Goal: Task Accomplishment & Management: Manage account settings

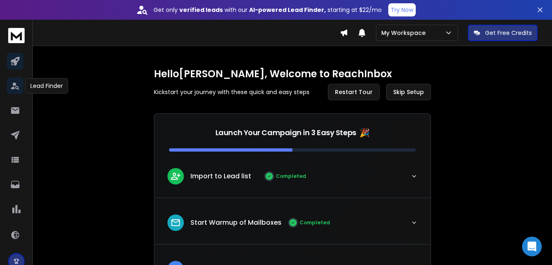
click at [10, 89] on icon at bounding box center [15, 86] width 10 height 10
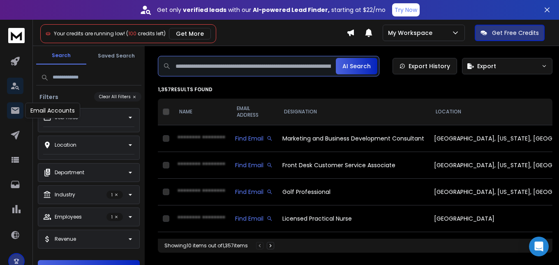
click at [12, 115] on icon at bounding box center [15, 111] width 10 height 10
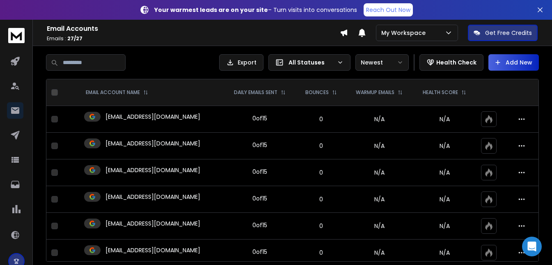
click at [485, 117] on icon at bounding box center [489, 119] width 8 height 8
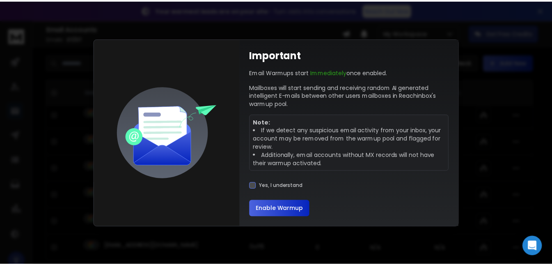
scroll to position [287, 0]
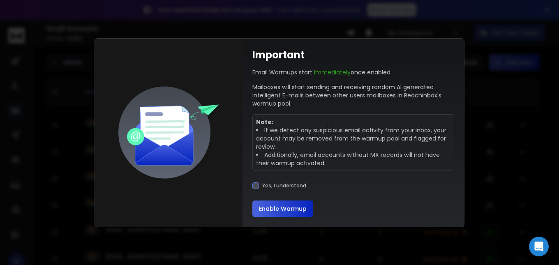
click at [252, 186] on button "Yes, I understand" at bounding box center [255, 185] width 7 height 7
click at [282, 211] on button "Enable Warmup" at bounding box center [282, 208] width 61 height 16
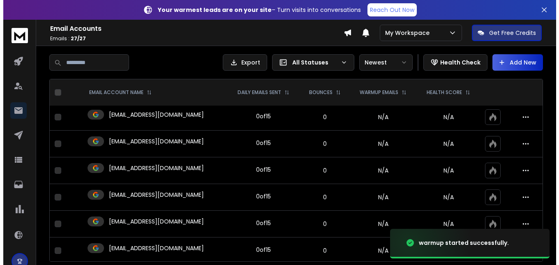
scroll to position [0, 0]
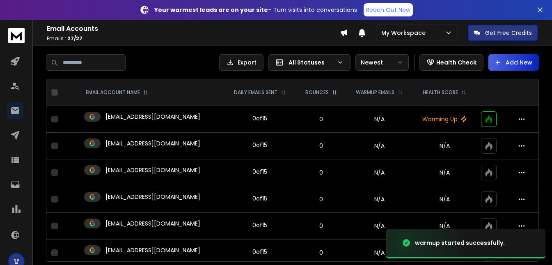
click at [492, 150] on div at bounding box center [489, 146] width 16 height 16
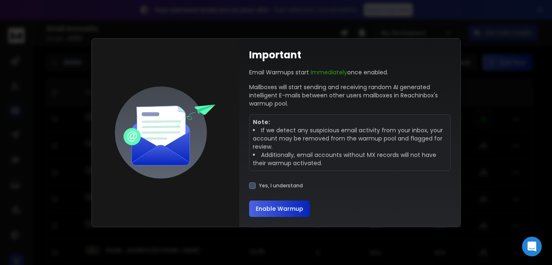
drag, startPoint x: 487, startPoint y: 149, endPoint x: 482, endPoint y: 147, distance: 5.7
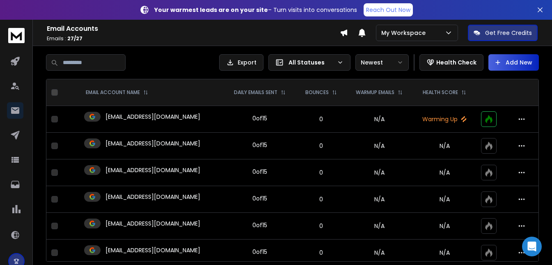
click at [482, 147] on div at bounding box center [489, 146] width 16 height 16
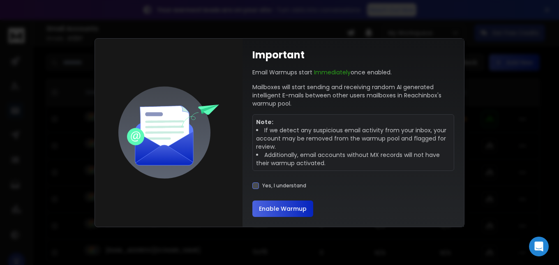
drag, startPoint x: 258, startPoint y: 184, endPoint x: 260, endPoint y: 189, distance: 5.0
click at [258, 184] on button "Yes, I understand" at bounding box center [255, 185] width 7 height 7
click at [276, 208] on button "Enable Warmup" at bounding box center [282, 208] width 61 height 16
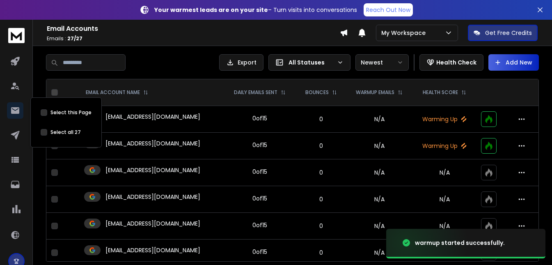
click at [52, 94] on button "Select this Page" at bounding box center [54, 92] width 7 height 7
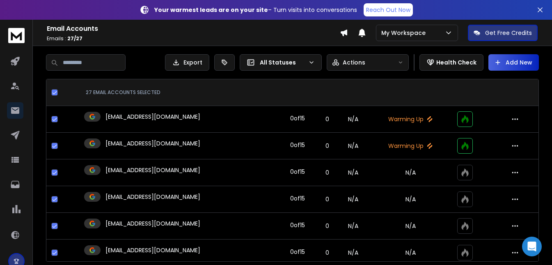
click at [193, 139] on div "[EMAIL_ADDRESS][DOMAIN_NAME]" at bounding box center [142, 143] width 116 height 10
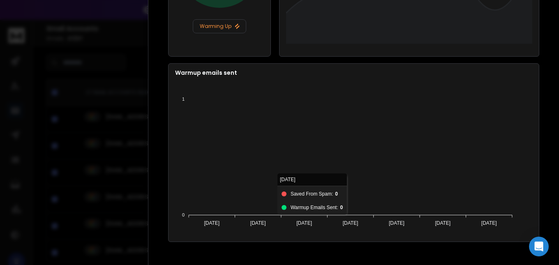
scroll to position [259, 0]
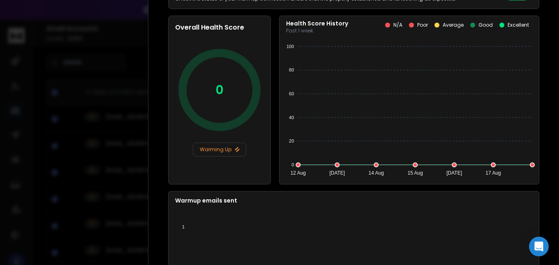
click at [221, 106] on div "0" at bounding box center [219, 90] width 82 height 82
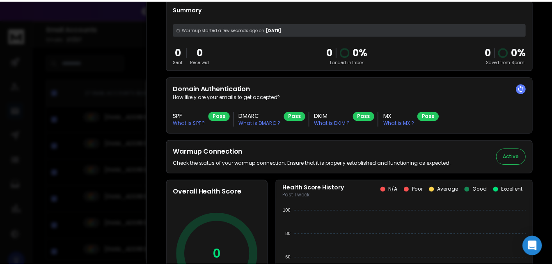
scroll to position [54, 0]
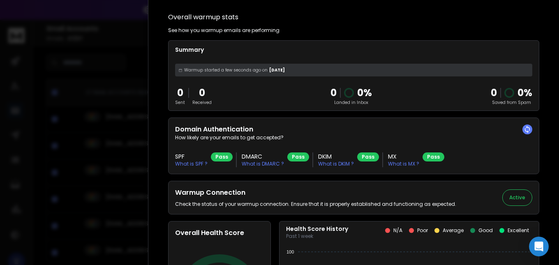
click at [520, 199] on button "Active" at bounding box center [517, 197] width 30 height 16
click at [118, 72] on div at bounding box center [279, 132] width 559 height 265
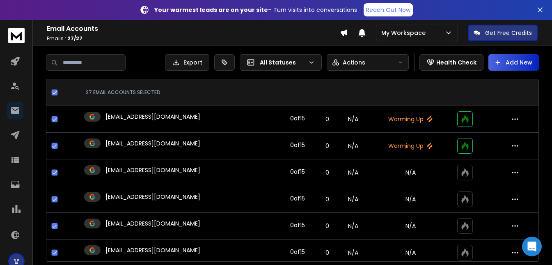
click at [469, 172] on icon at bounding box center [465, 172] width 8 height 8
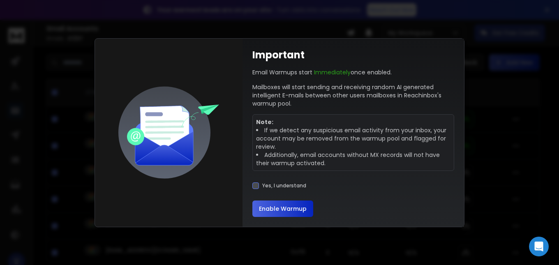
click at [258, 184] on button "Yes, I understand" at bounding box center [255, 185] width 7 height 7
click at [274, 211] on button "Enable Warmup" at bounding box center [282, 208] width 61 height 16
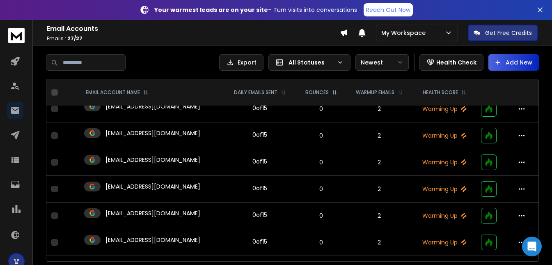
scroll to position [287, 0]
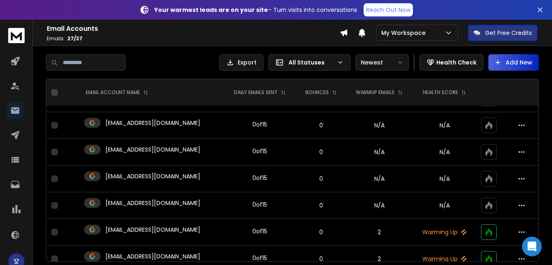
click at [489, 209] on div at bounding box center [489, 206] width 16 height 16
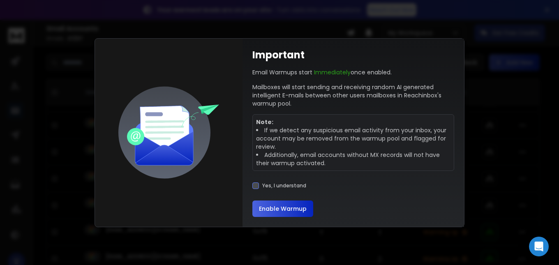
click at [253, 185] on button "Yes, I understand" at bounding box center [255, 185] width 7 height 7
click at [285, 214] on button "Enable Warmup" at bounding box center [282, 208] width 61 height 16
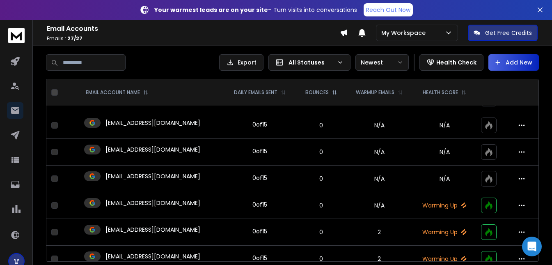
click at [53, 177] on button "button" at bounding box center [54, 178] width 7 height 7
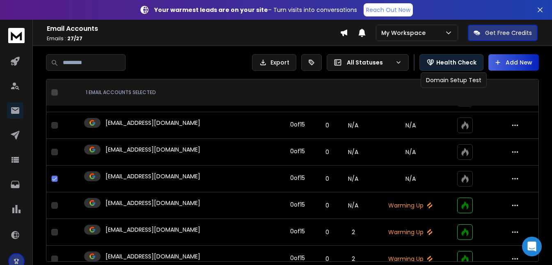
click at [441, 62] on p "Health Check" at bounding box center [457, 62] width 40 height 8
click at [514, 179] on icon at bounding box center [516, 178] width 6 height 1
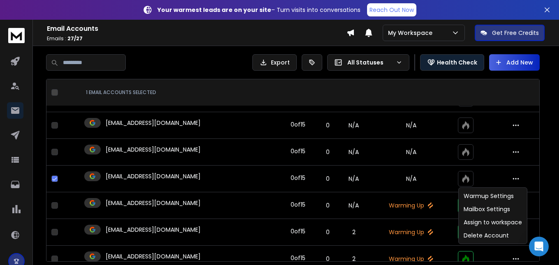
click at [486, 174] on td at bounding box center [472, 179] width 39 height 27
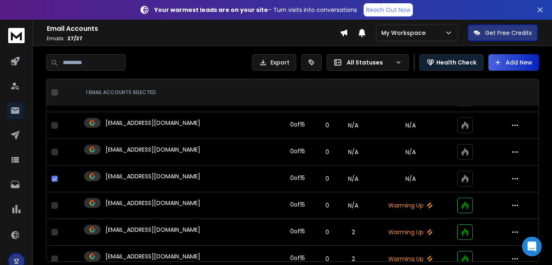
click at [468, 177] on icon at bounding box center [465, 179] width 8 height 8
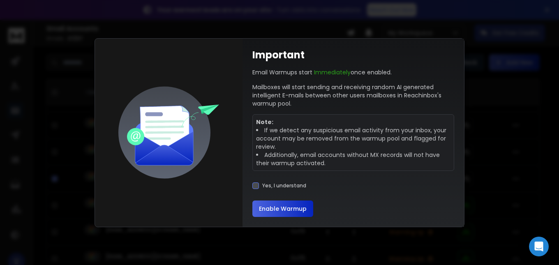
click at [253, 185] on button "Yes, I understand" at bounding box center [255, 185] width 7 height 7
click at [269, 206] on button "Enable Warmup" at bounding box center [282, 208] width 61 height 16
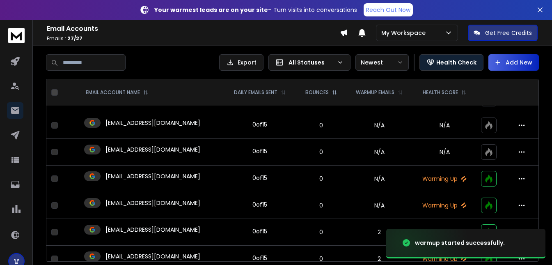
click at [490, 147] on div at bounding box center [489, 152] width 16 height 16
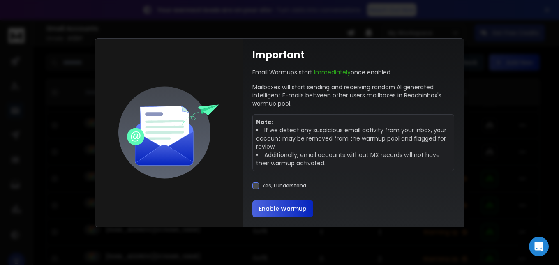
click at [255, 186] on button "Yes, I understand" at bounding box center [255, 185] width 7 height 7
click at [273, 209] on button "Enable Warmup" at bounding box center [282, 208] width 61 height 16
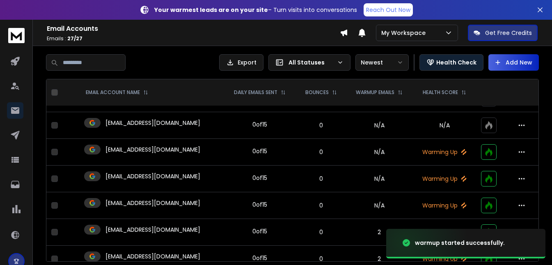
click at [490, 125] on icon at bounding box center [489, 125] width 8 height 8
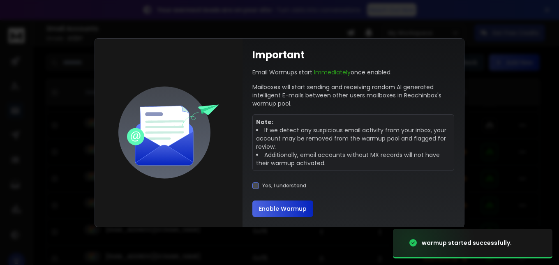
click at [257, 183] on button "Yes, I understand" at bounding box center [255, 185] width 7 height 7
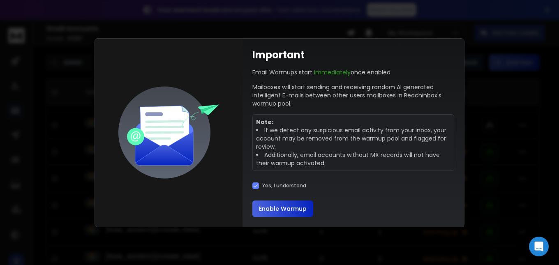
click at [270, 201] on button "Enable Warmup" at bounding box center [282, 208] width 61 height 16
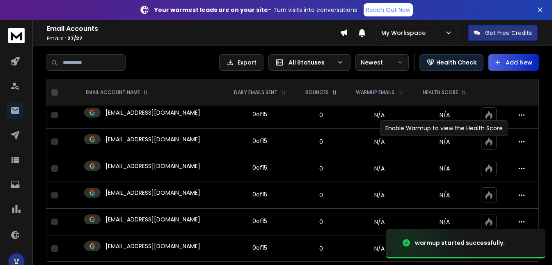
scroll to position [246, 0]
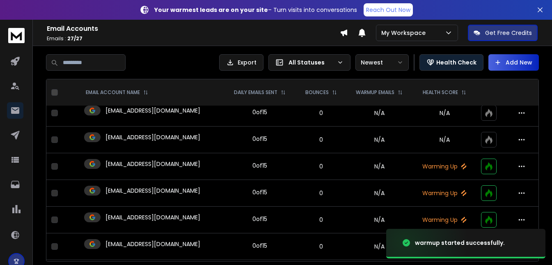
click at [486, 138] on icon at bounding box center [488, 140] width 7 height 8
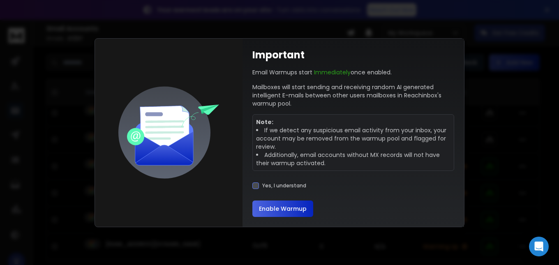
click at [257, 183] on button "Yes, I understand" at bounding box center [255, 185] width 7 height 7
click at [274, 211] on button "Enable Warmup" at bounding box center [282, 208] width 61 height 16
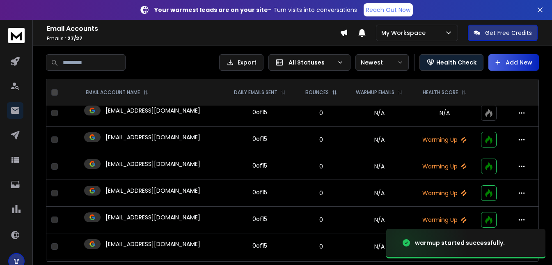
scroll to position [164, 0]
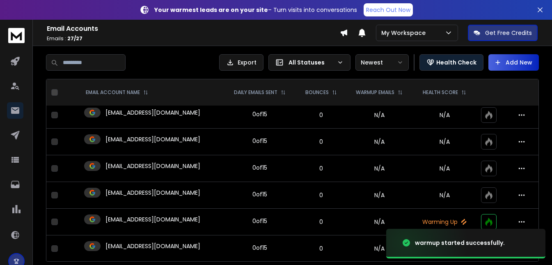
click at [490, 198] on icon at bounding box center [489, 195] width 8 height 8
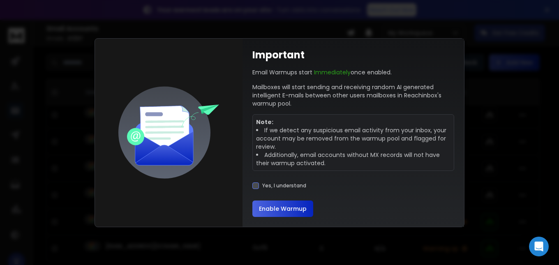
click at [253, 187] on button "Yes, I understand" at bounding box center [255, 185] width 7 height 7
click at [270, 208] on button "Enable Warmup" at bounding box center [282, 208] width 61 height 16
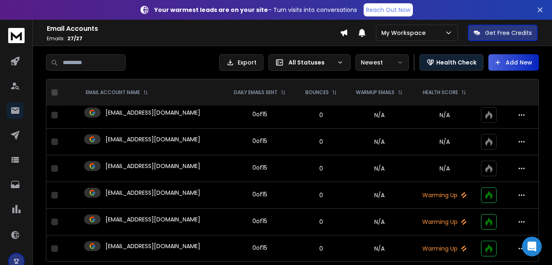
click at [487, 170] on icon at bounding box center [489, 168] width 8 height 8
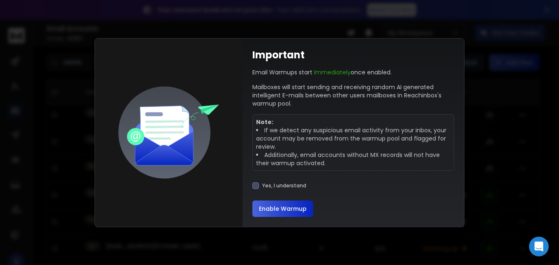
click at [256, 185] on button "Yes, I understand" at bounding box center [255, 185] width 7 height 7
click at [268, 204] on button "Enable Warmup" at bounding box center [282, 208] width 61 height 16
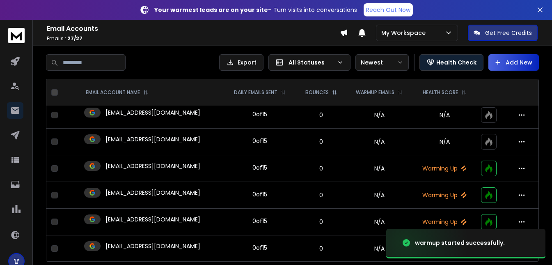
click at [488, 143] on icon at bounding box center [488, 142] width 7 height 8
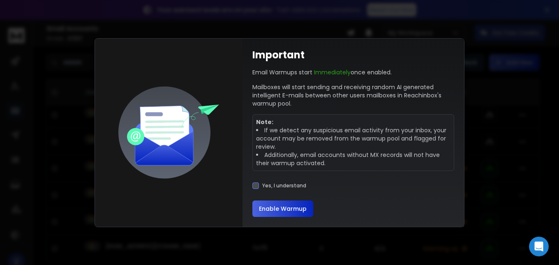
click at [255, 186] on button "Yes, I understand" at bounding box center [255, 185] width 7 height 7
click at [270, 207] on button "Enable Warmup" at bounding box center [282, 208] width 61 height 16
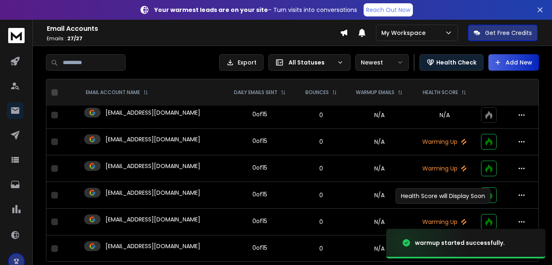
scroll to position [82, 0]
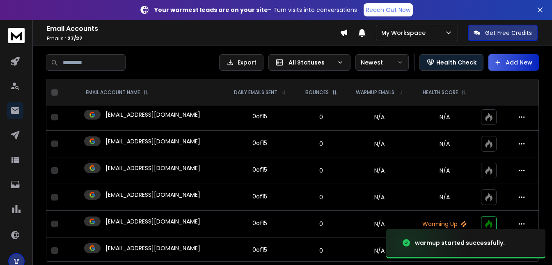
click at [488, 199] on icon at bounding box center [488, 197] width 7 height 8
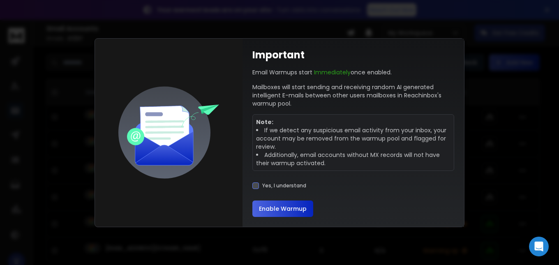
click at [255, 184] on button "Yes, I understand" at bounding box center [255, 185] width 7 height 7
click at [275, 208] on button "Enable Warmup" at bounding box center [282, 208] width 61 height 16
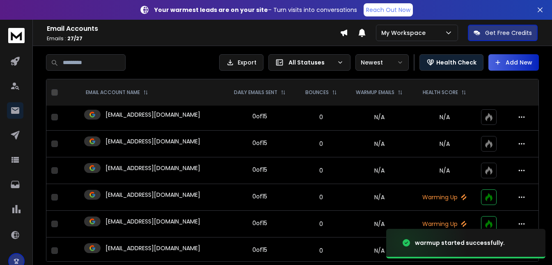
click at [495, 176] on div at bounding box center [490, 171] width 18 height 16
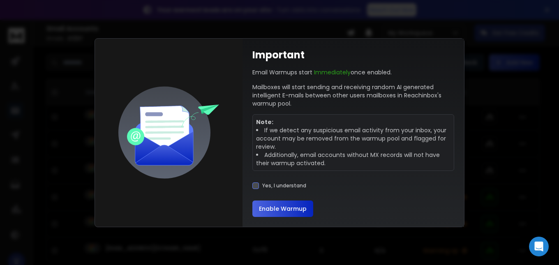
drag, startPoint x: 257, startPoint y: 185, endPoint x: 261, endPoint y: 186, distance: 4.4
click at [257, 185] on button "Yes, I understand" at bounding box center [255, 185] width 7 height 7
click at [277, 205] on button "Enable Warmup" at bounding box center [282, 208] width 61 height 16
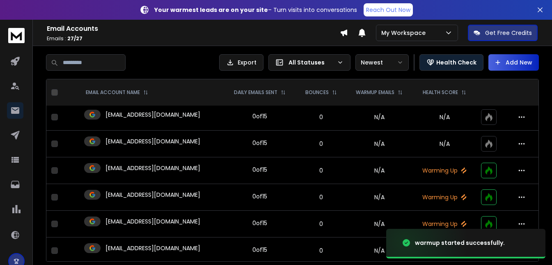
click at [483, 140] on div at bounding box center [489, 144] width 16 height 16
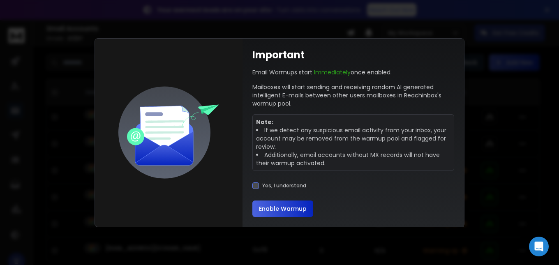
click at [257, 185] on button "Yes, I understand" at bounding box center [255, 185] width 7 height 7
click at [279, 206] on button "Enable Warmup" at bounding box center [282, 208] width 61 height 16
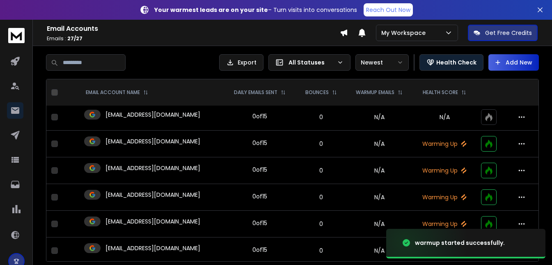
scroll to position [41, 0]
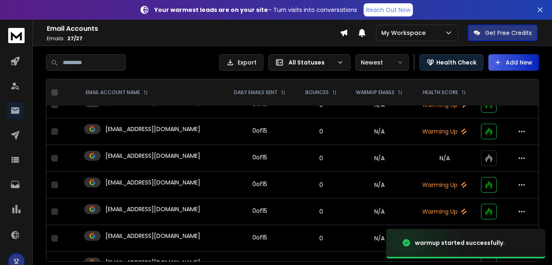
click at [487, 159] on icon at bounding box center [489, 158] width 8 height 8
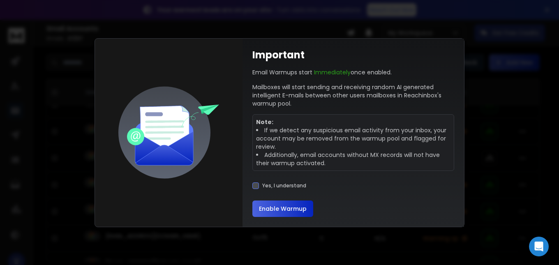
drag, startPoint x: 252, startPoint y: 186, endPoint x: 258, endPoint y: 186, distance: 6.2
click at [255, 186] on div "Important Email Warmups start Immediately once enabled. Mailboxes will start se…" at bounding box center [352, 133] width 221 height 188
click at [258, 186] on button "Yes, I understand" at bounding box center [255, 185] width 7 height 7
click at [281, 206] on button "Enable Warmup" at bounding box center [282, 208] width 61 height 16
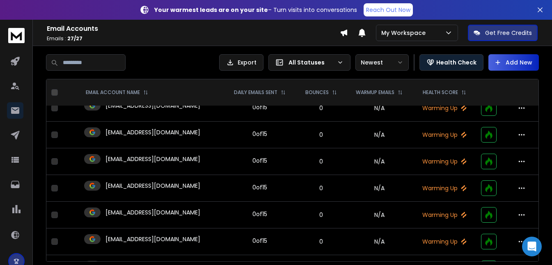
scroll to position [0, 0]
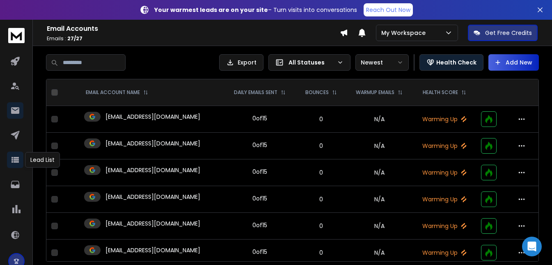
click at [20, 163] on link at bounding box center [15, 160] width 16 height 16
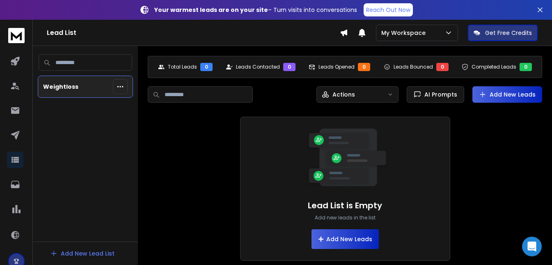
scroll to position [11, 0]
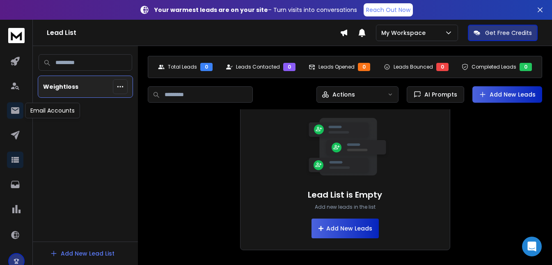
click at [16, 110] on icon at bounding box center [15, 110] width 8 height 7
